Goal: Task Accomplishment & Management: Manage account settings

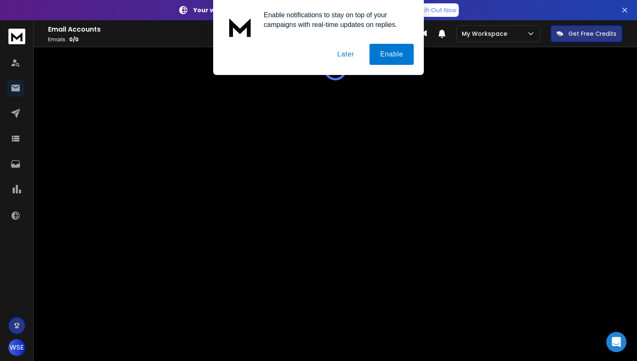
click at [343, 54] on button "Later" at bounding box center [346, 54] width 38 height 21
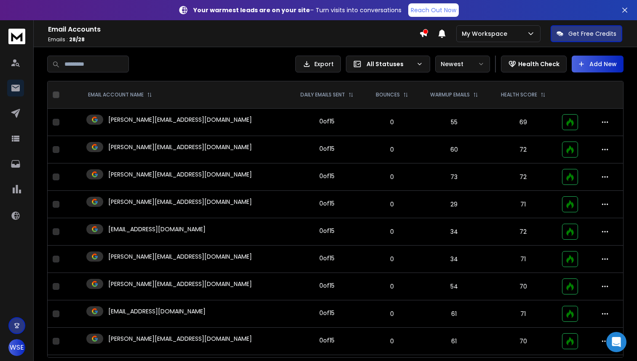
click at [172, 118] on p "[PERSON_NAME][EMAIL_ADDRESS][DOMAIN_NAME]" at bounding box center [180, 119] width 144 height 8
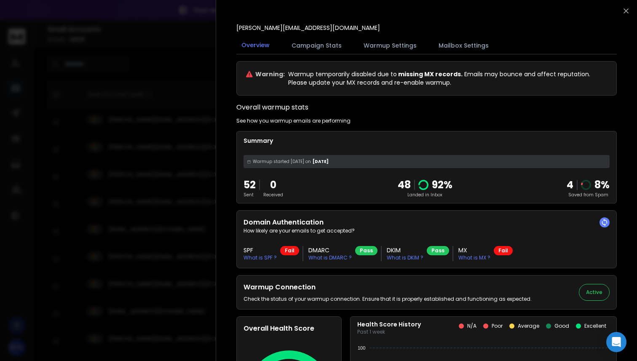
click at [325, 45] on button "Campaign Stats" at bounding box center [317, 45] width 60 height 19
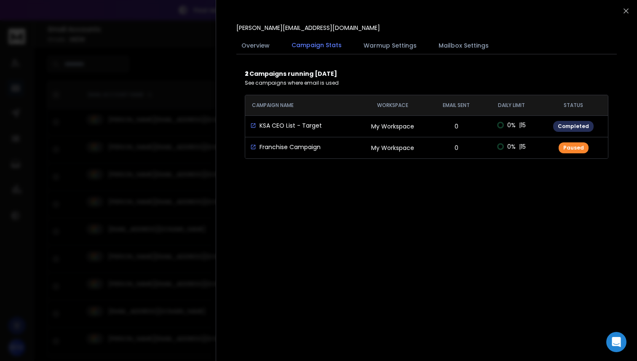
click at [401, 45] on button "Warmup Settings" at bounding box center [390, 45] width 63 height 19
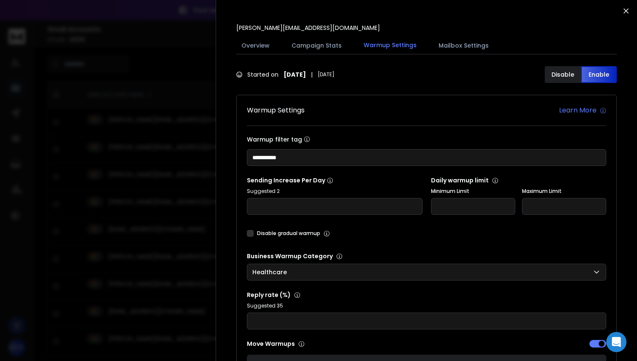
click at [625, 9] on icon "button" at bounding box center [626, 11] width 4 height 4
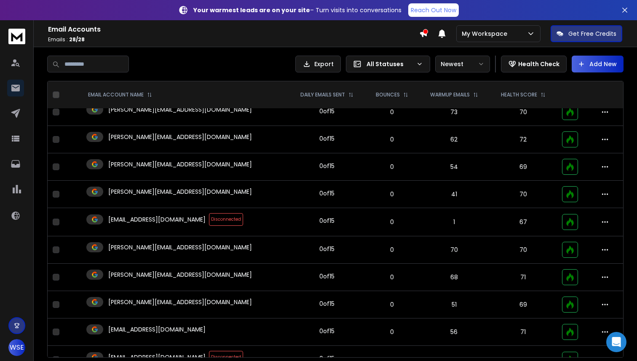
scroll to position [310, 0]
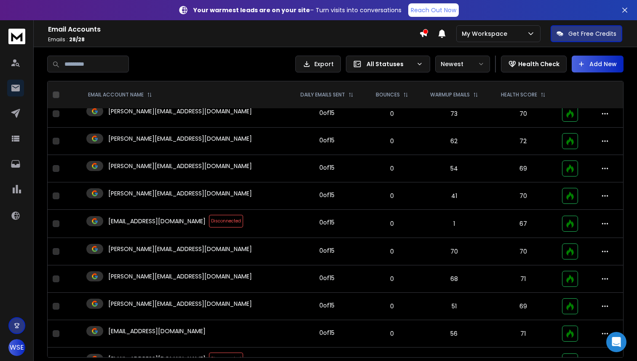
click at [193, 220] on p "[EMAIL_ADDRESS][DOMAIN_NAME]" at bounding box center [156, 221] width 97 height 8
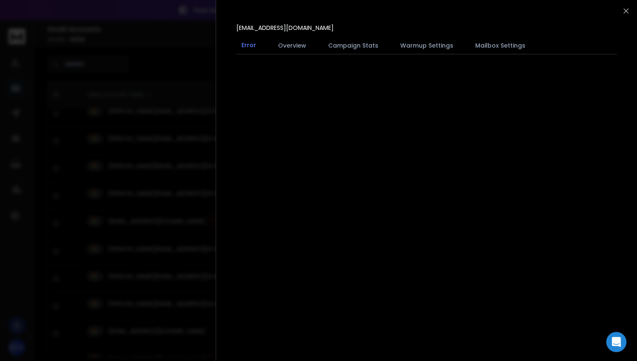
scroll to position [1, 0]
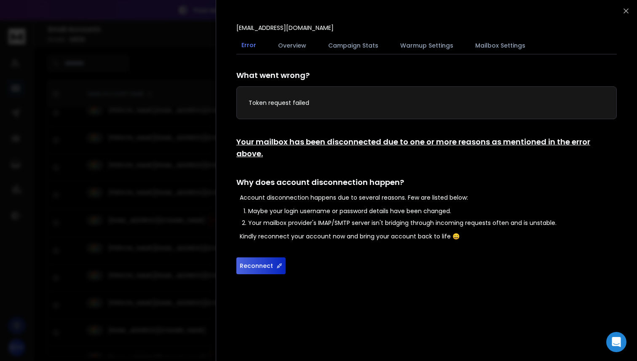
click at [264, 257] on button "Reconnect" at bounding box center [260, 265] width 49 height 17
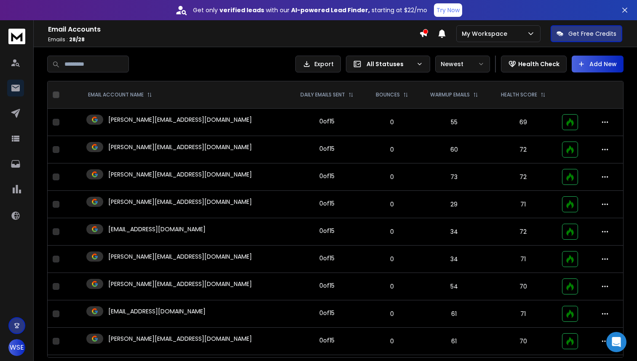
click at [158, 121] on p "[PERSON_NAME][EMAIL_ADDRESS][DOMAIN_NAME]" at bounding box center [180, 119] width 144 height 8
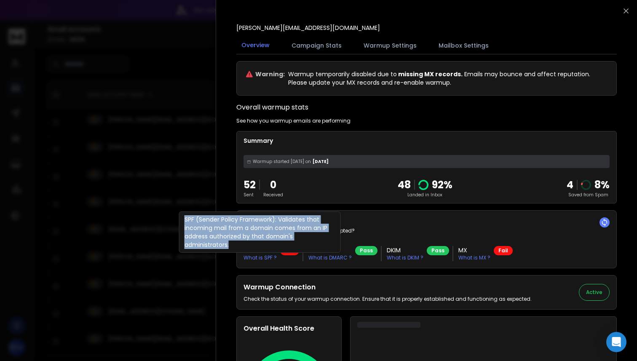
copy div "SPF (Sender Policy Framework): Validates that incoming mail from a domain comes…"
drag, startPoint x: 185, startPoint y: 218, endPoint x: 240, endPoint y: 242, distance: 60.8
click at [240, 242] on div "SPF (Sender Policy Framework): Validates that incoming mail from a domain comes…" at bounding box center [260, 232] width 162 height 41
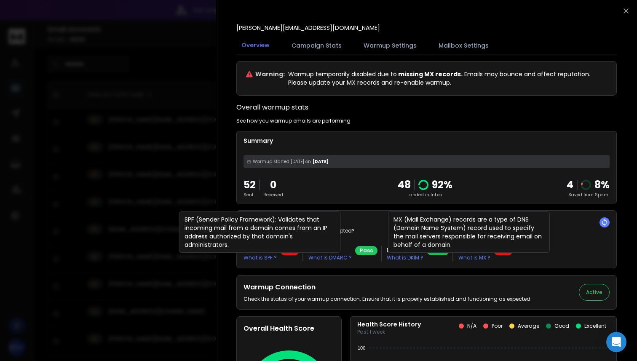
click at [397, 220] on div "MX (Mail Exchange) records are a type of DNS (Domain Name System) record used t…" at bounding box center [469, 232] width 162 height 41
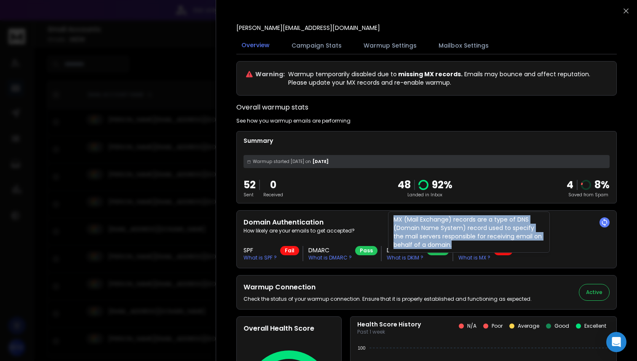
drag, startPoint x: 394, startPoint y: 220, endPoint x: 461, endPoint y: 245, distance: 71.2
click at [462, 245] on div "MX (Mail Exchange) records are a type of DNS (Domain Name System) record used t…" at bounding box center [469, 232] width 162 height 41
copy div "MX (Mail Exchange) records are a type of DNS (Domain Name System) record used t…"
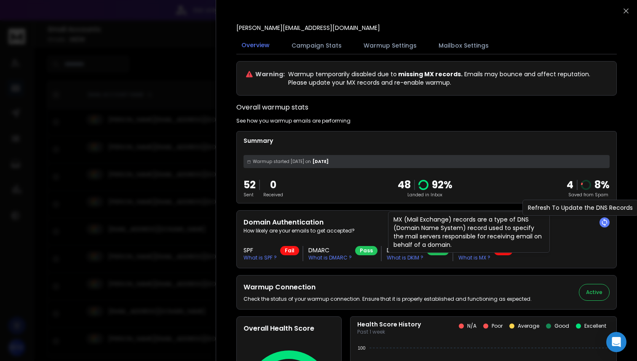
click at [605, 225] on icon at bounding box center [604, 222] width 8 height 8
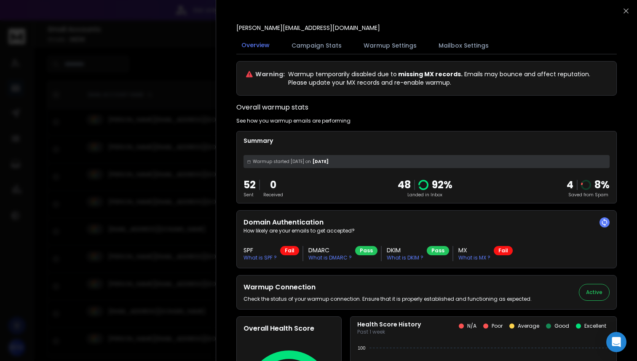
click at [606, 223] on icon at bounding box center [604, 222] width 8 height 8
click at [600, 223] on icon at bounding box center [604, 222] width 8 height 8
